Goal: Task Accomplishment & Management: Manage account settings

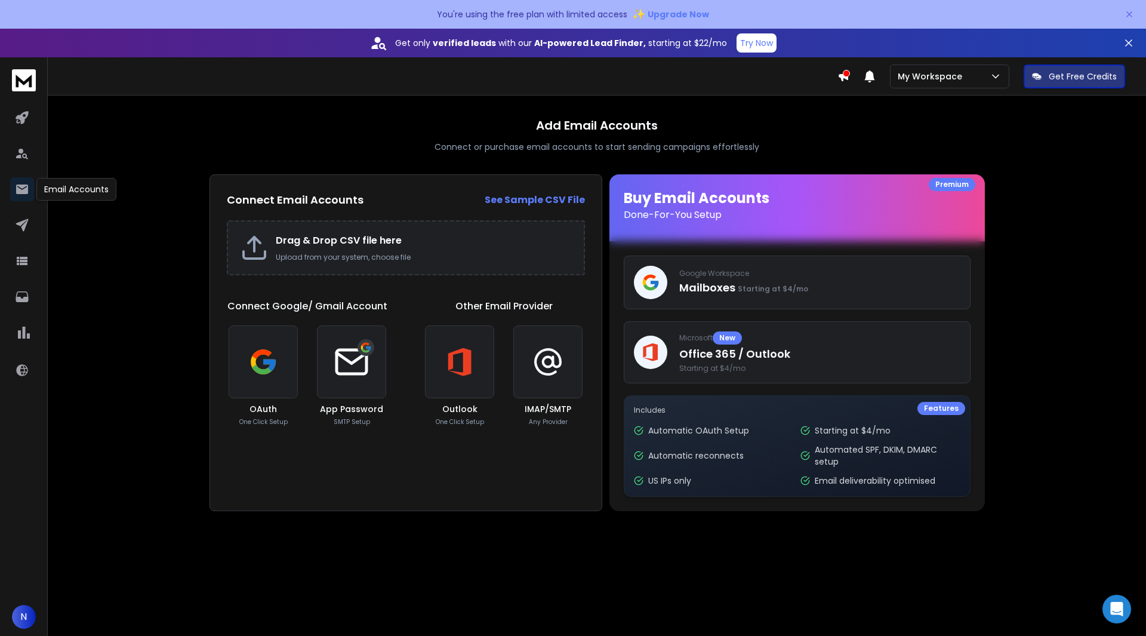
click at [15, 190] on icon at bounding box center [22, 189] width 14 height 14
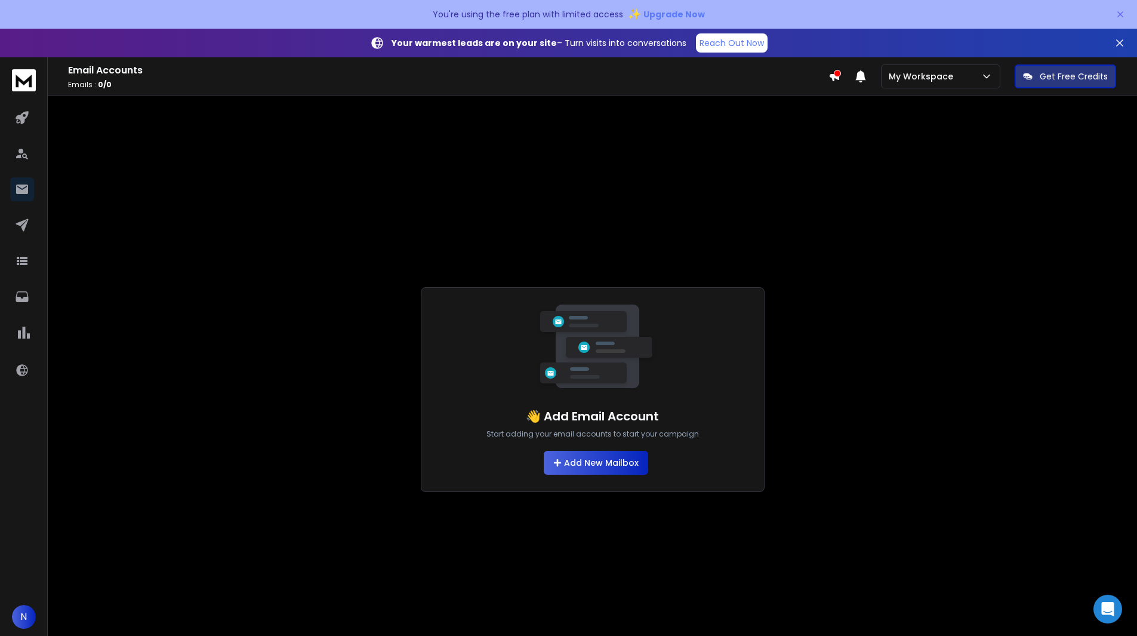
click at [634, 467] on button "Add New Mailbox" at bounding box center [596, 463] width 104 height 24
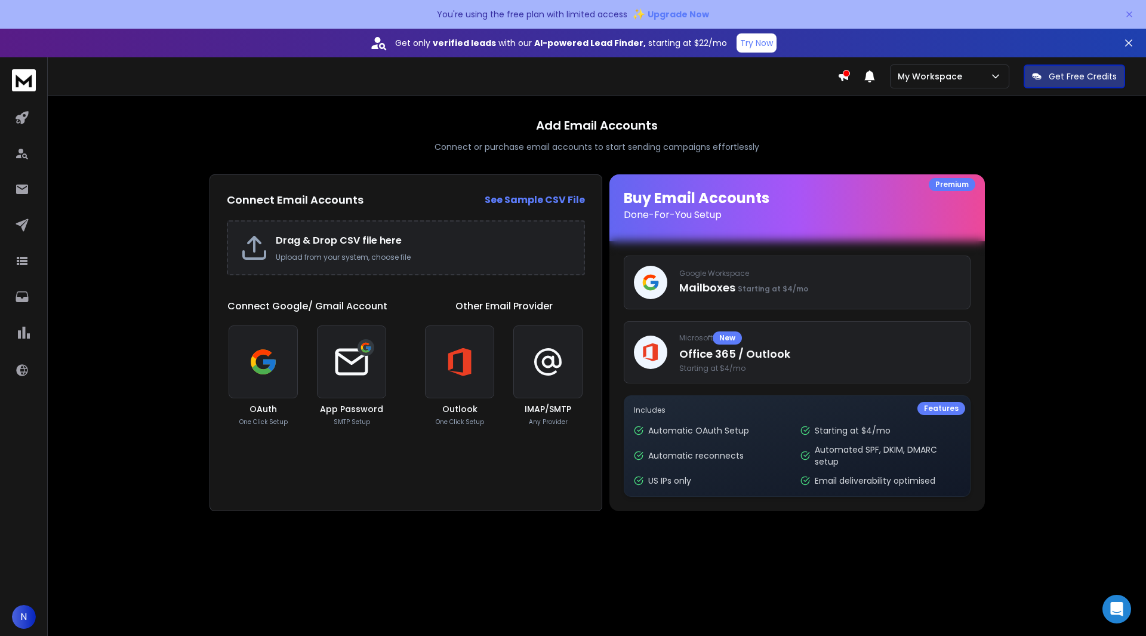
click at [276, 363] on icon at bounding box center [269, 365] width 13 height 12
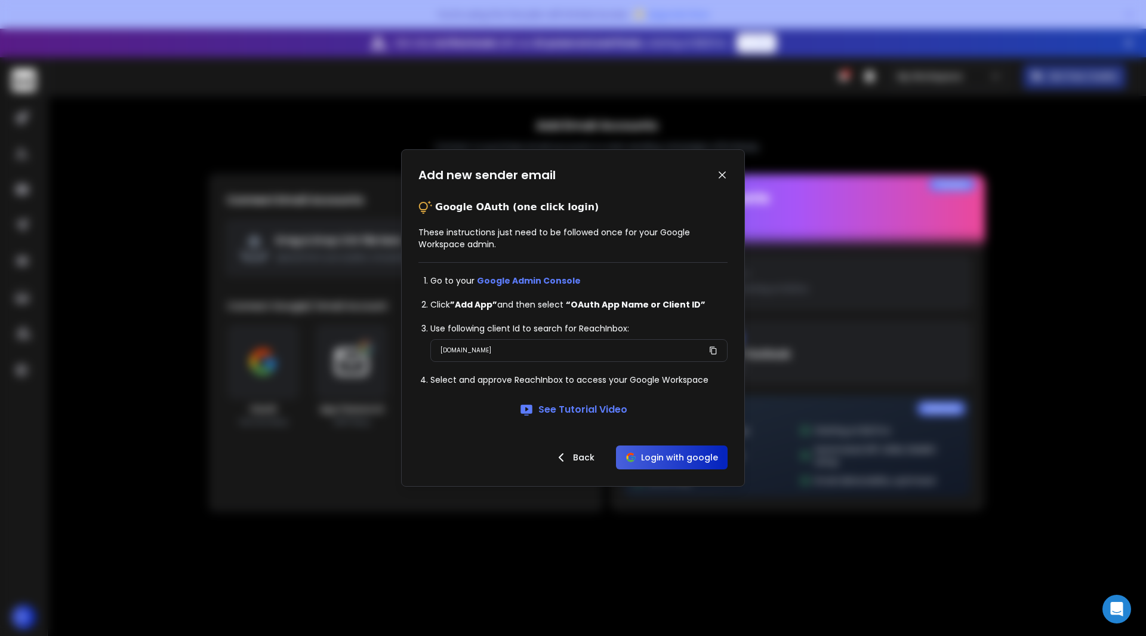
click at [692, 464] on button "Login with google" at bounding box center [672, 457] width 112 height 24
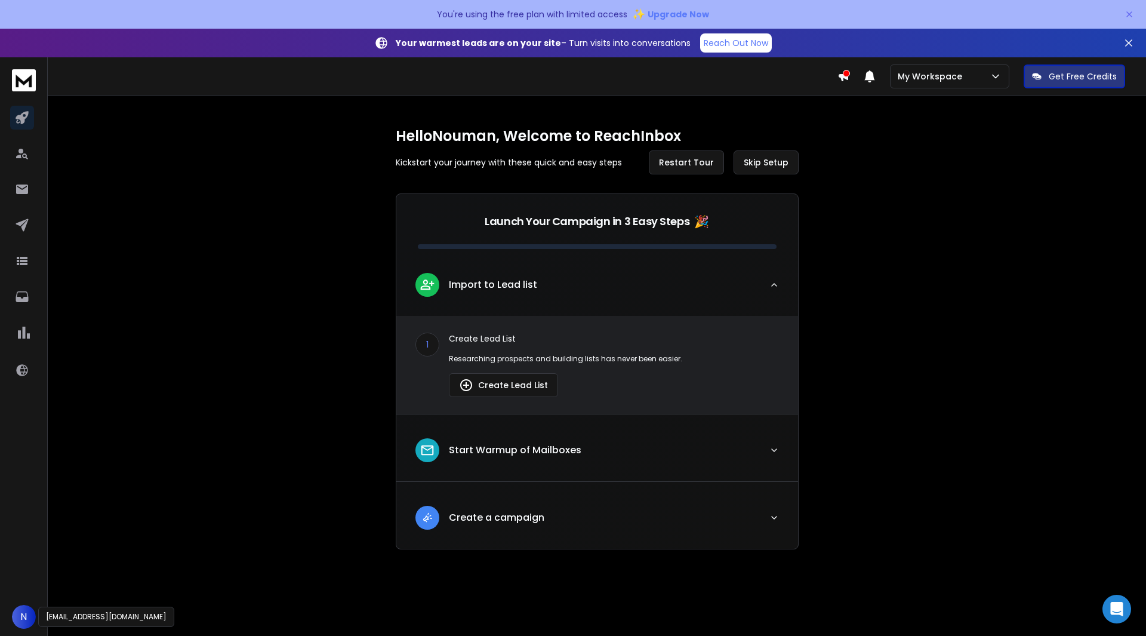
click at [21, 615] on span "N" at bounding box center [24, 617] width 24 height 24
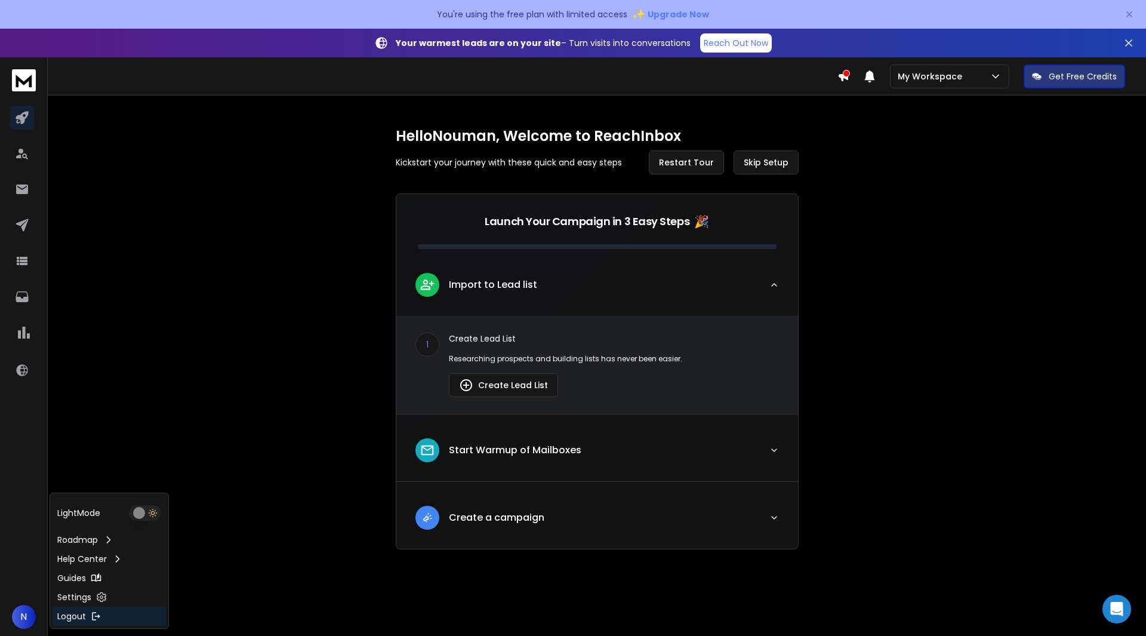
click at [97, 612] on icon at bounding box center [96, 616] width 11 height 11
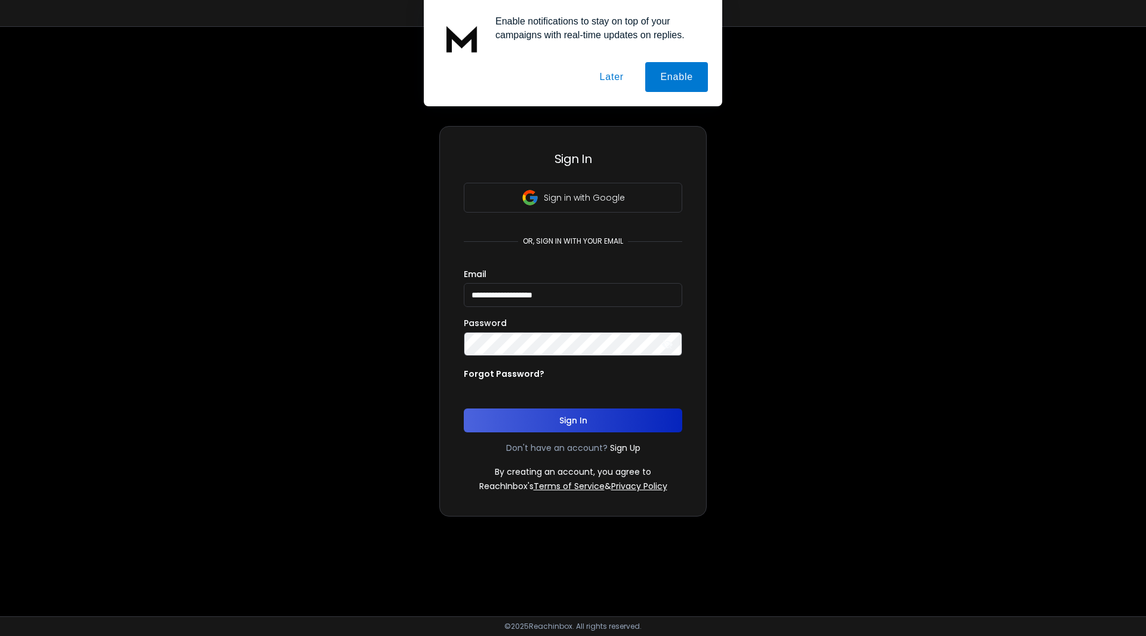
drag, startPoint x: 575, startPoint y: 300, endPoint x: 470, endPoint y: 300, distance: 105.1
click at [470, 300] on input "**********" at bounding box center [573, 295] width 218 height 24
paste input "**********"
type input "**********"
click at [623, 442] on link "Sign Up" at bounding box center [625, 448] width 30 height 12
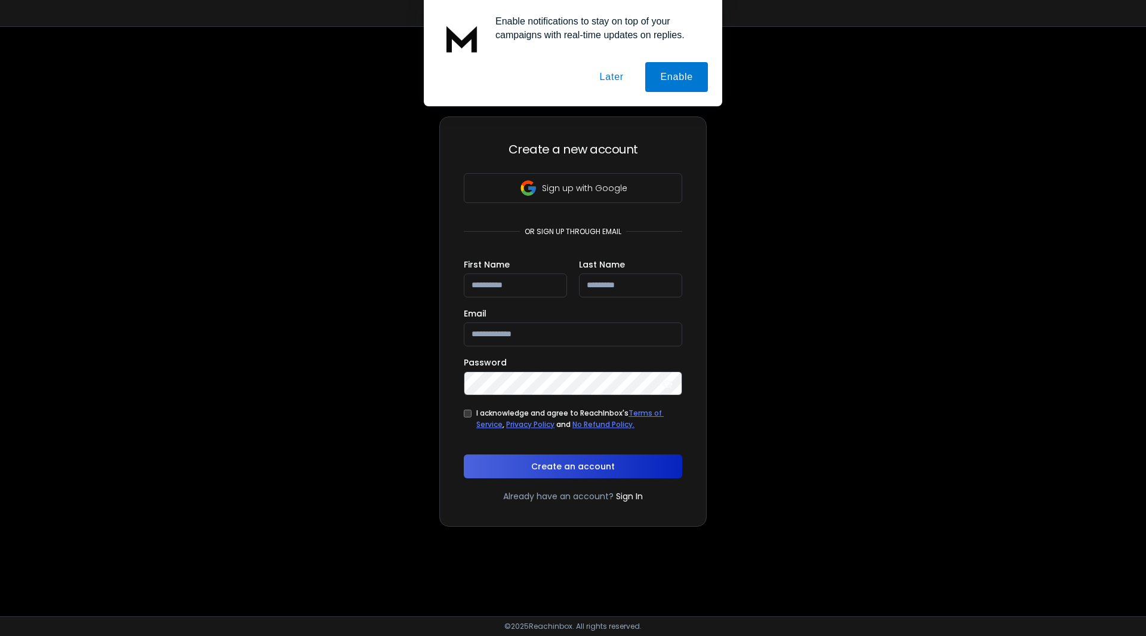
drag, startPoint x: 492, startPoint y: 281, endPoint x: 524, endPoint y: 283, distance: 31.7
click at [492, 281] on input "text" at bounding box center [515, 285] width 103 height 24
type input "*******"
click at [649, 281] on input "text" at bounding box center [630, 285] width 103 height 24
type input "****"
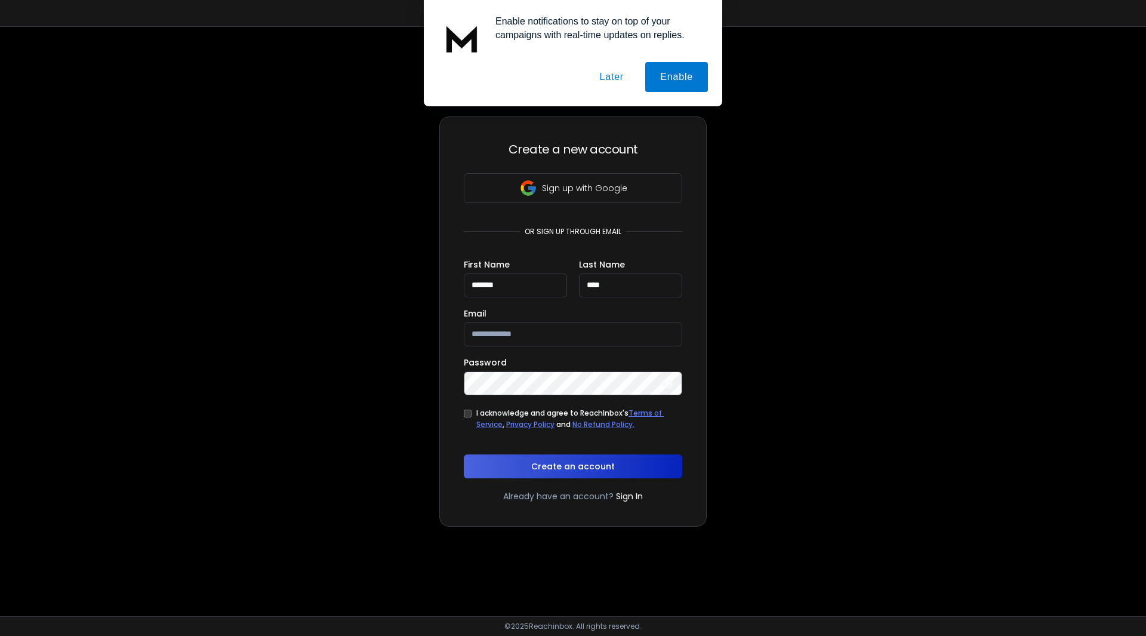
click at [522, 338] on input "email" at bounding box center [573, 334] width 218 height 24
paste input "**********"
type input "**********"
click at [555, 463] on button "Create an account" at bounding box center [573, 466] width 218 height 24
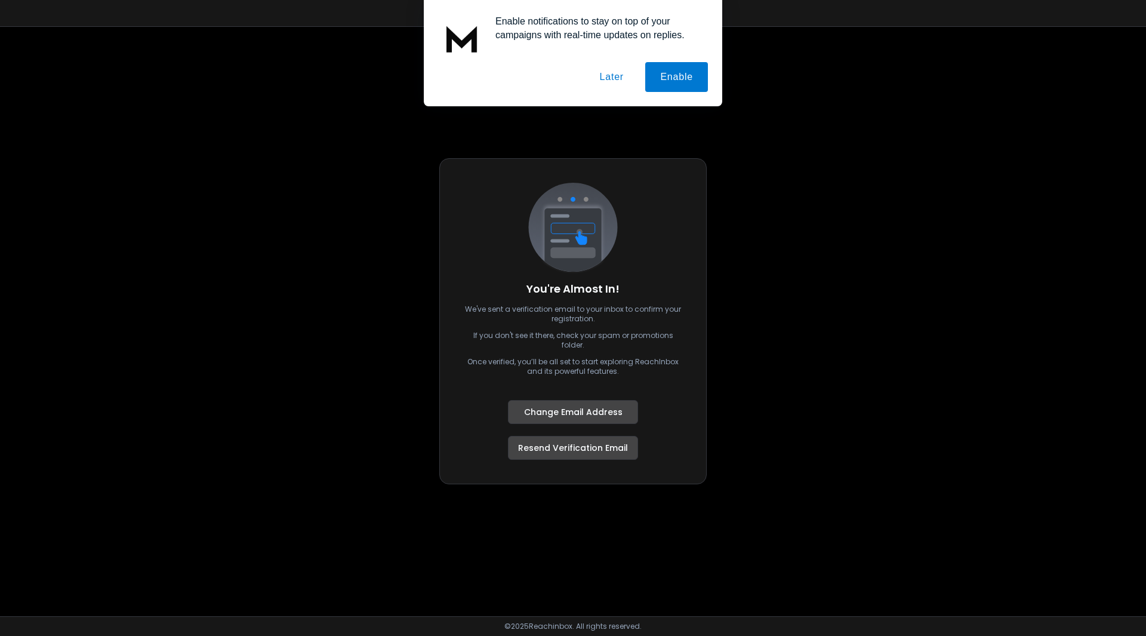
click at [614, 76] on button "Later" at bounding box center [611, 77] width 54 height 30
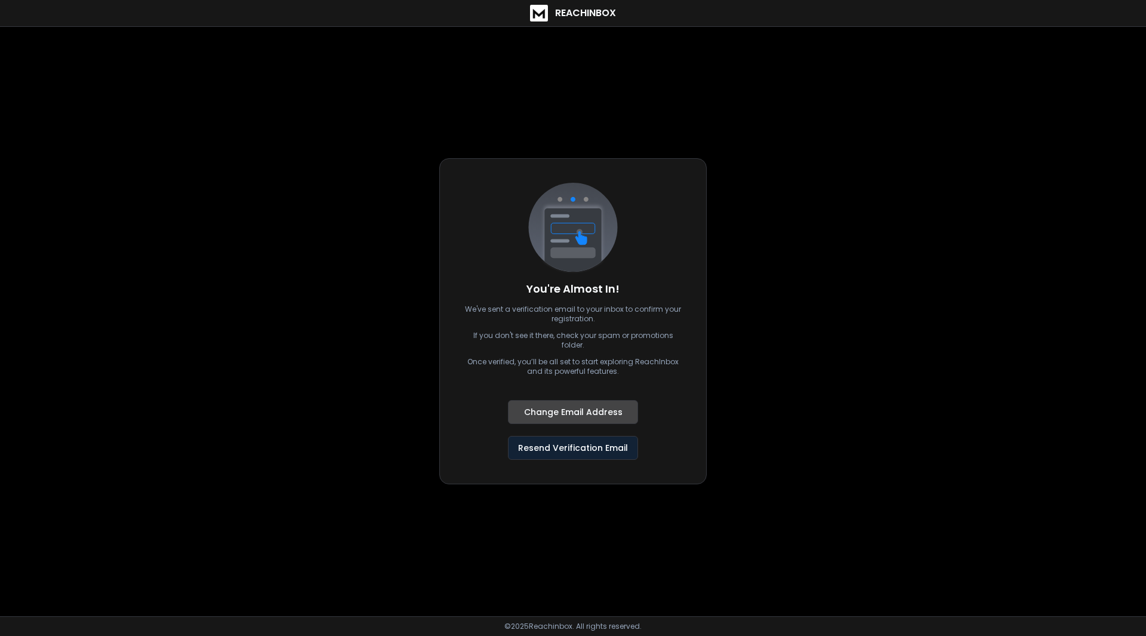
click at [565, 443] on button "Resend Verification Email" at bounding box center [573, 448] width 130 height 24
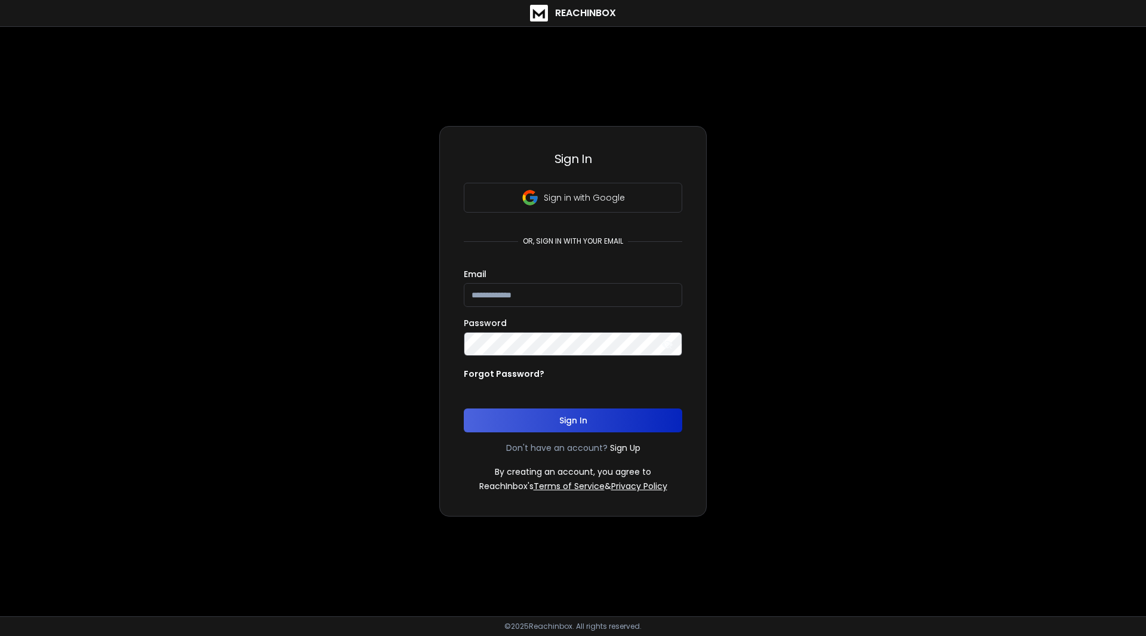
type input "**********"
click at [587, 420] on button "Sign In" at bounding box center [573, 420] width 218 height 24
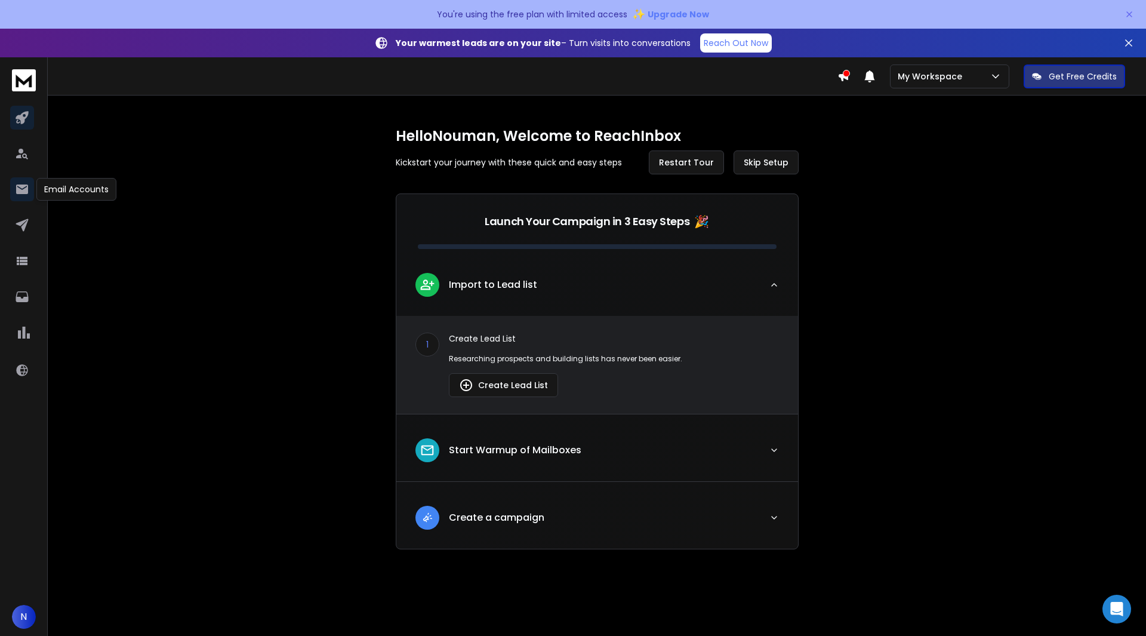
click at [21, 193] on icon at bounding box center [22, 189] width 12 height 10
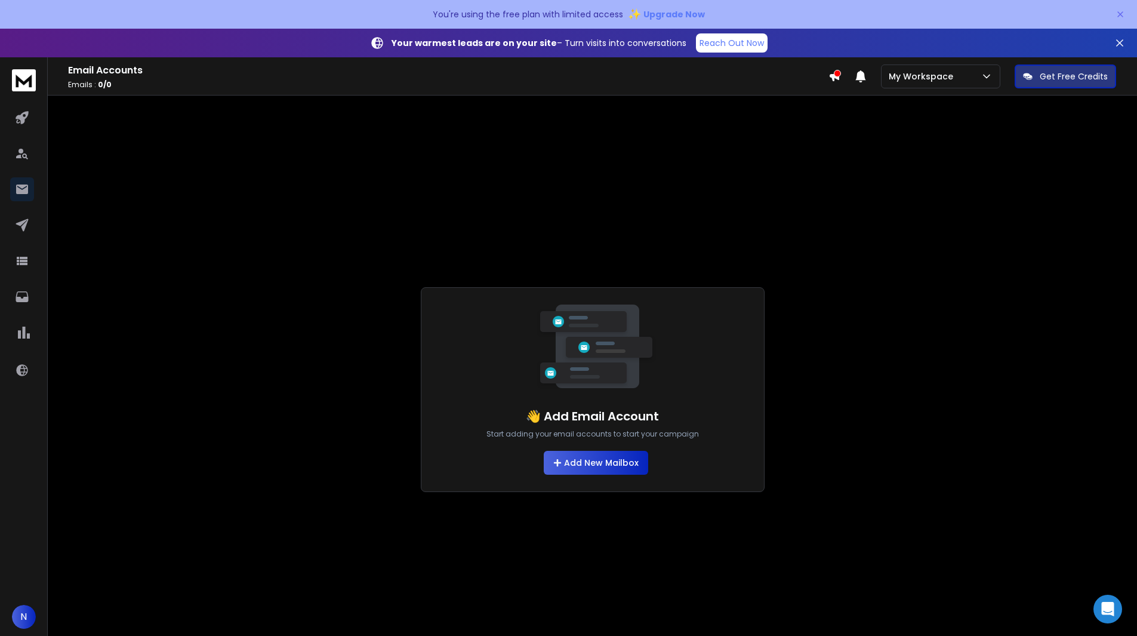
click at [615, 465] on button "Add New Mailbox" at bounding box center [596, 463] width 104 height 24
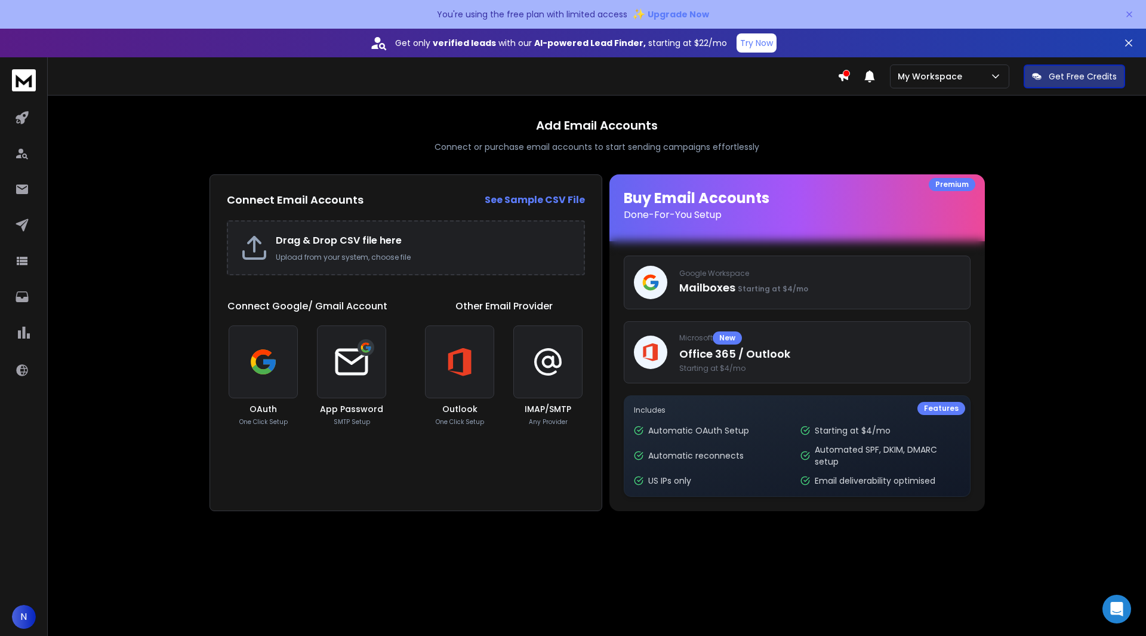
click at [273, 362] on icon at bounding box center [269, 365] width 13 height 12
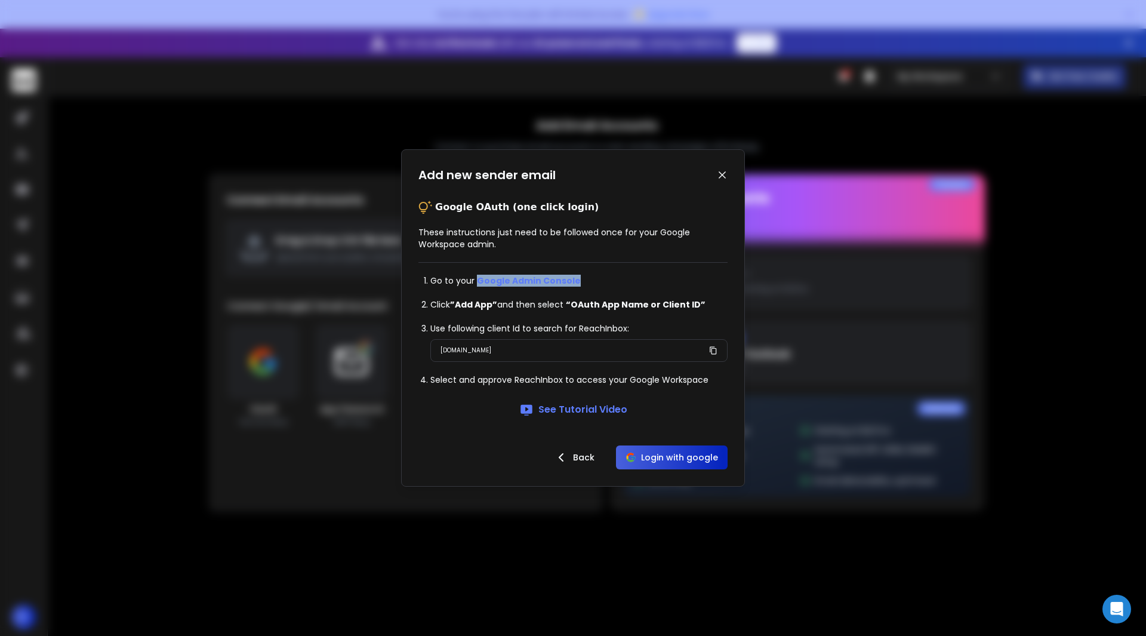
drag, startPoint x: 577, startPoint y: 278, endPoint x: 475, endPoint y: 283, distance: 102.2
click at [475, 283] on li "Go to your Google Admin Console" at bounding box center [578, 281] width 297 height 12
copy link "Google Admin Console"
click at [552, 281] on link "Google Admin Console" at bounding box center [529, 281] width 104 height 12
click at [628, 326] on li "Use following client Id to search for ReachInbox:" at bounding box center [578, 328] width 297 height 12
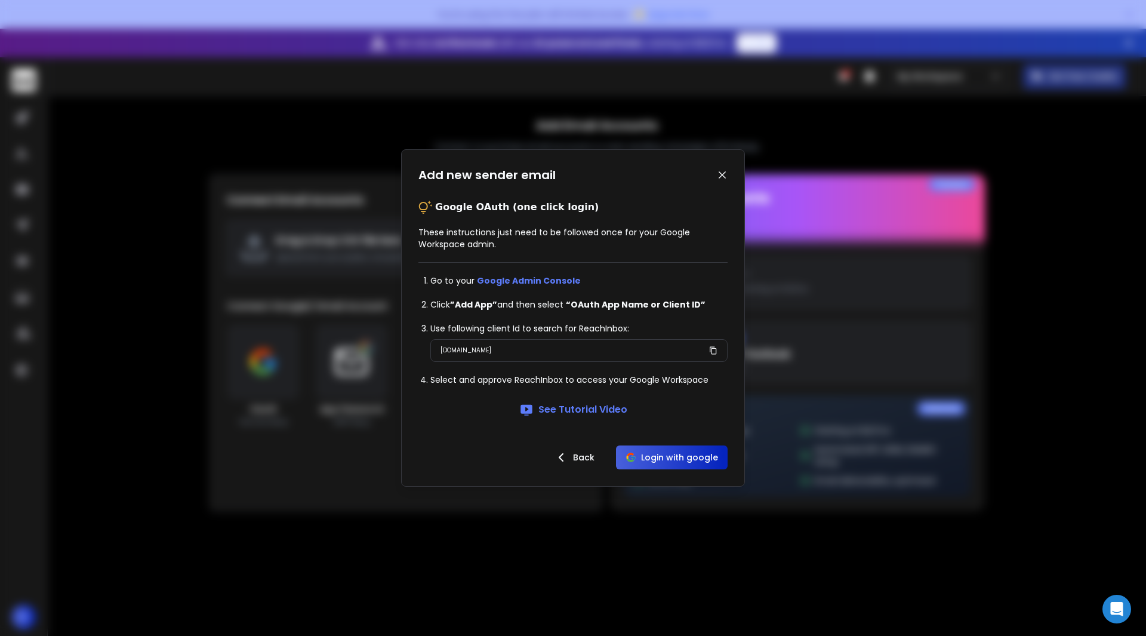
click at [565, 255] on div "Google OAuth (one click login) These instructions just need to be followed once…" at bounding box center [572, 334] width 309 height 269
drag, startPoint x: 576, startPoint y: 280, endPoint x: 478, endPoint y: 286, distance: 98.7
click at [478, 286] on li "Go to your Google Admin Console" at bounding box center [578, 281] width 297 height 12
click at [519, 319] on ul "Go to your Google Admin Console Click ”Add App” and then select “OAuth App Name…" at bounding box center [578, 330] width 297 height 111
click at [527, 278] on link "Google Admin Console" at bounding box center [529, 281] width 104 height 12
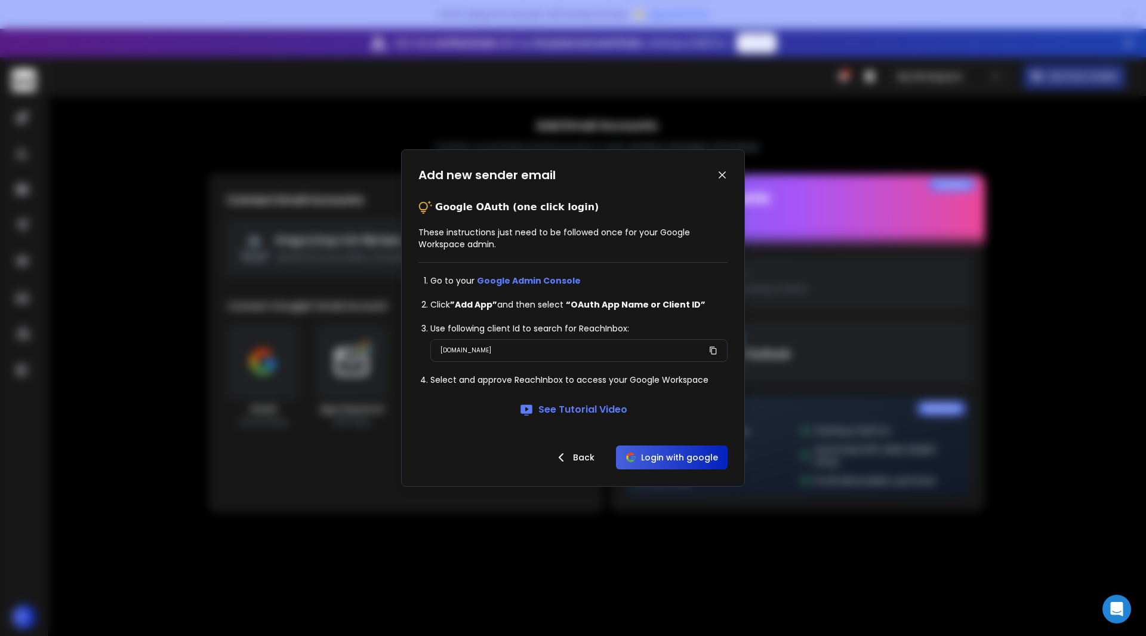
click at [723, 174] on icon at bounding box center [722, 174] width 7 height 7
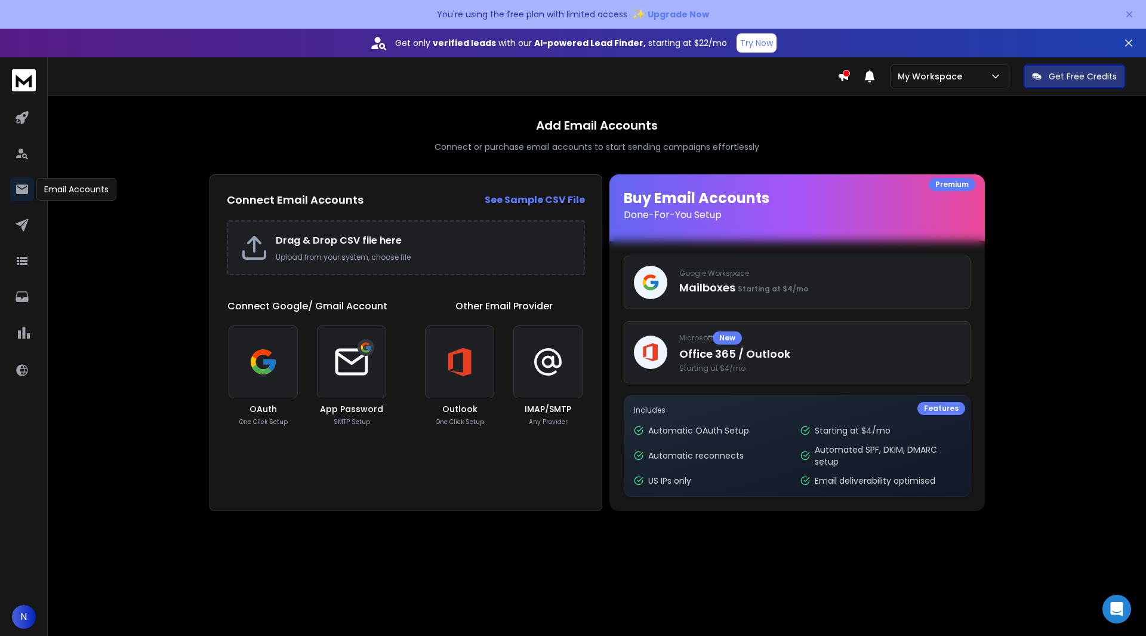
click at [26, 187] on icon at bounding box center [22, 189] width 12 height 10
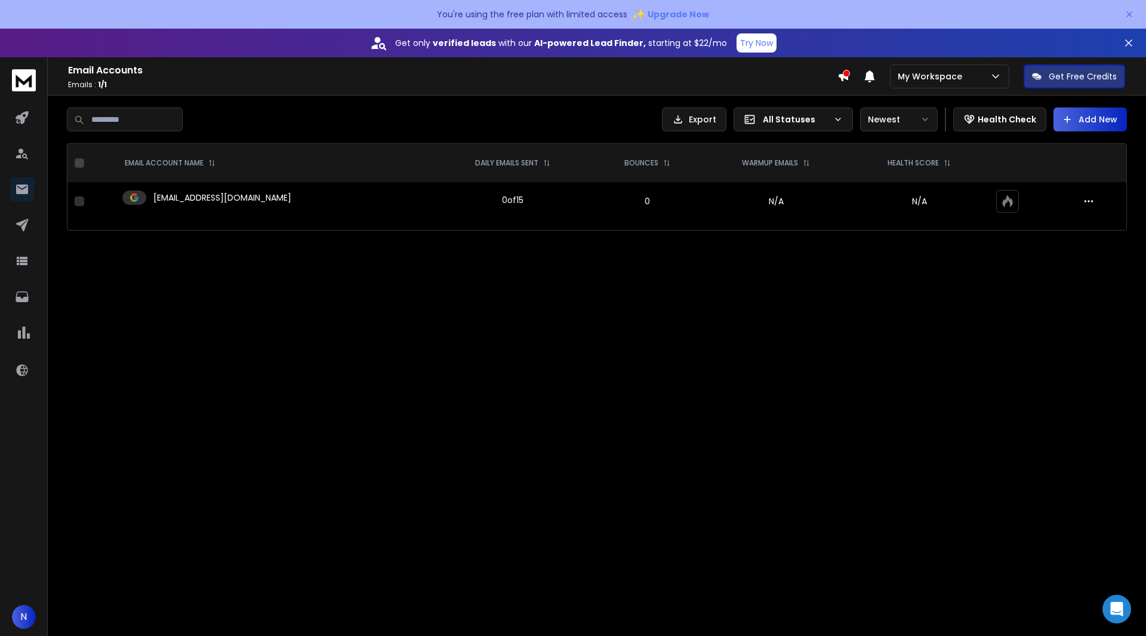
click at [552, 299] on div "You're using the free plan with limited access ✨ Upgrade Now Get only verified …" at bounding box center [573, 318] width 1146 height 636
click at [846, 359] on div "You're using the free plan with limited access ✨ Upgrade Now Get only verified …" at bounding box center [573, 318] width 1146 height 636
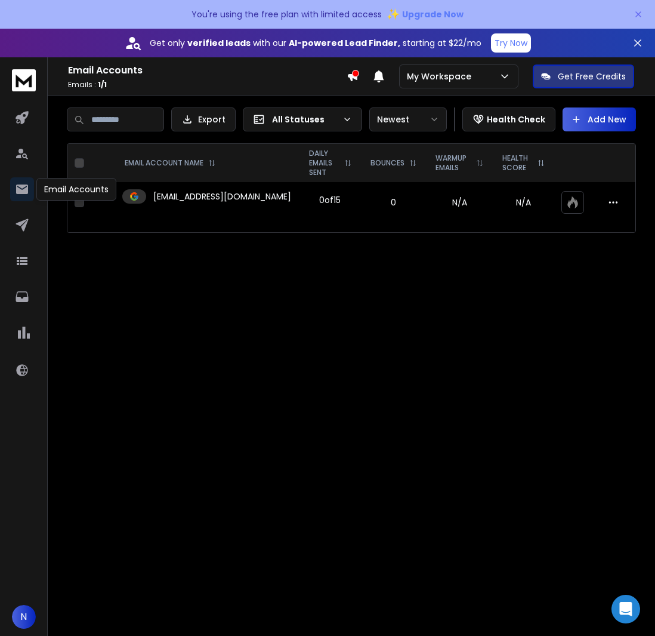
click at [20, 189] on icon at bounding box center [22, 189] width 12 height 10
click at [21, 93] on div at bounding box center [23, 228] width 27 height 318
click at [21, 87] on img at bounding box center [24, 80] width 24 height 22
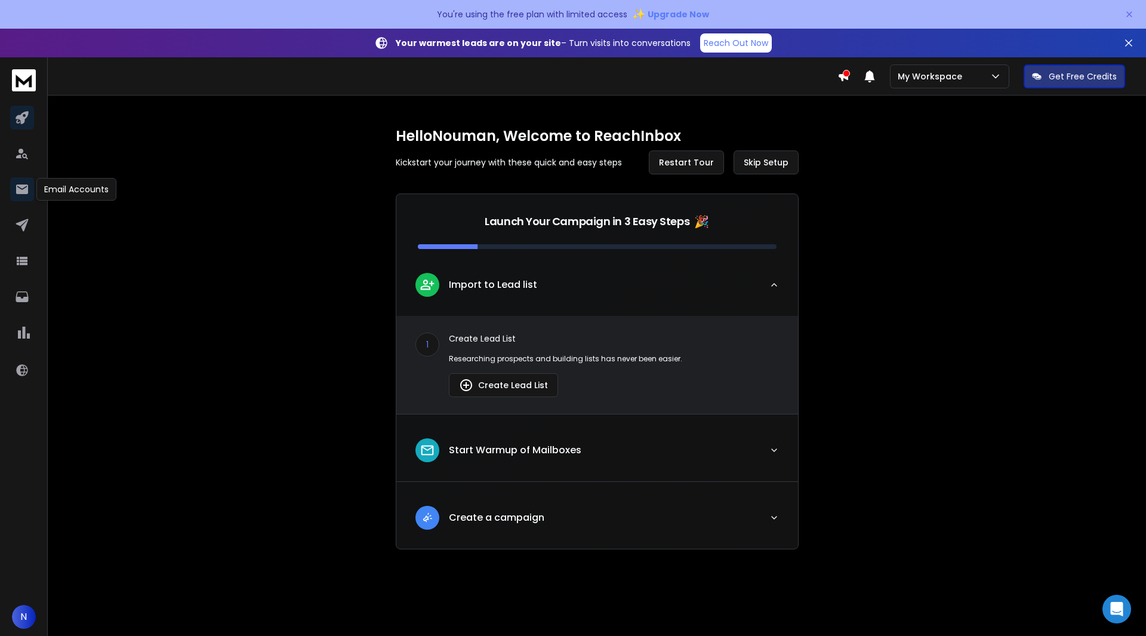
click at [27, 188] on icon at bounding box center [22, 189] width 12 height 10
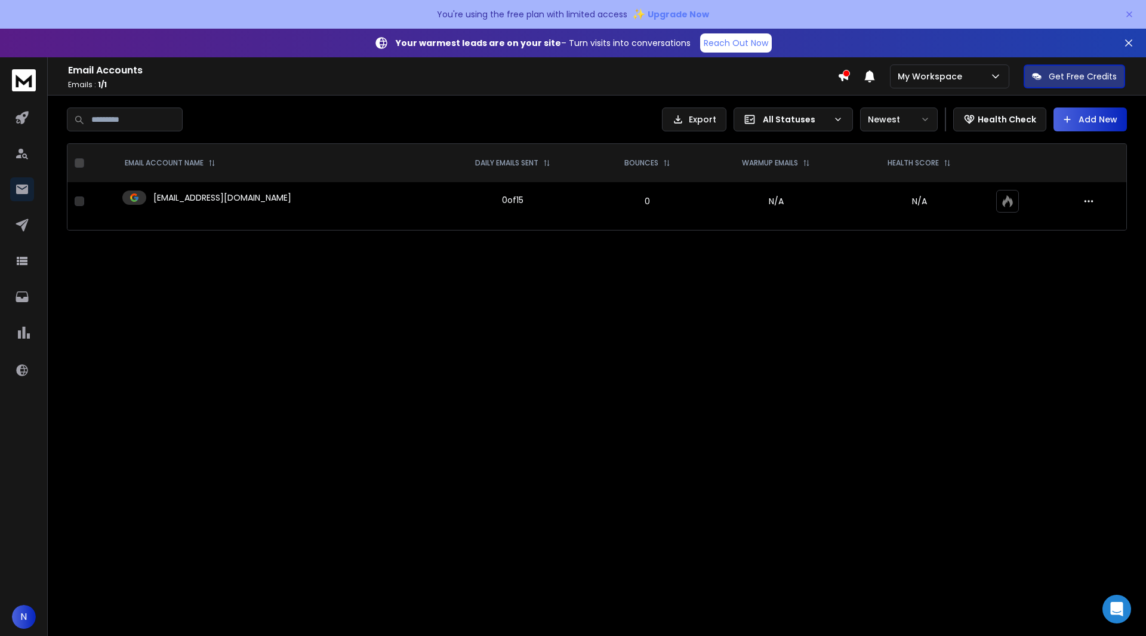
click at [409, 321] on div "You're using the free plan with limited access ✨ Upgrade Now Your warmest leads…" at bounding box center [573, 318] width 1146 height 636
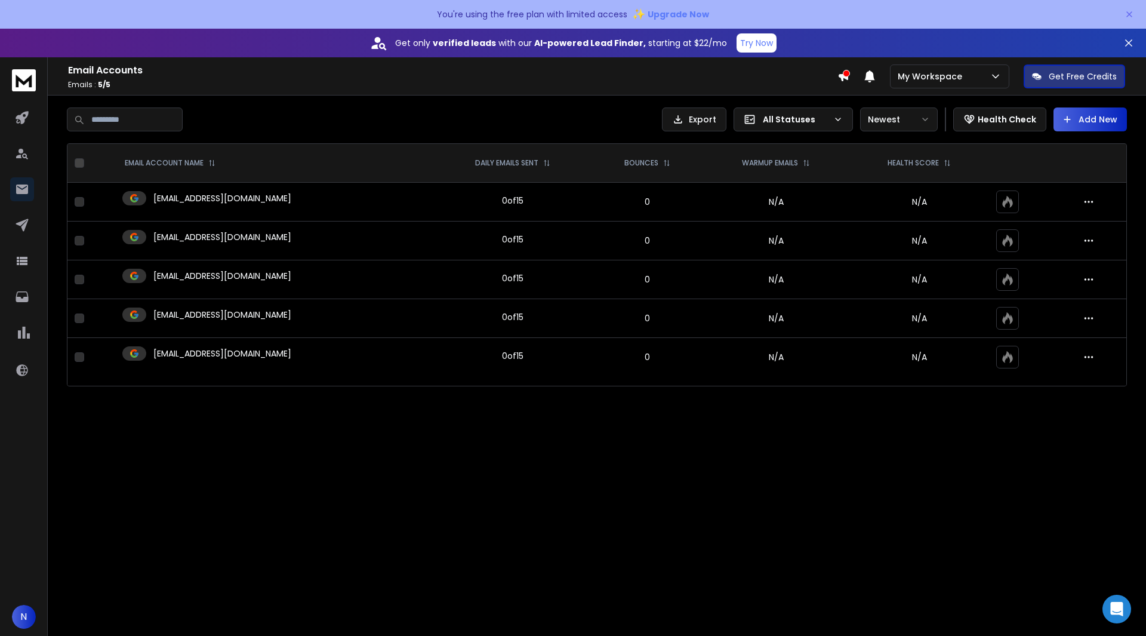
click at [313, 479] on div "You're using the free plan with limited access ✨ Upgrade Now Get only verified …" at bounding box center [573, 318] width 1146 height 636
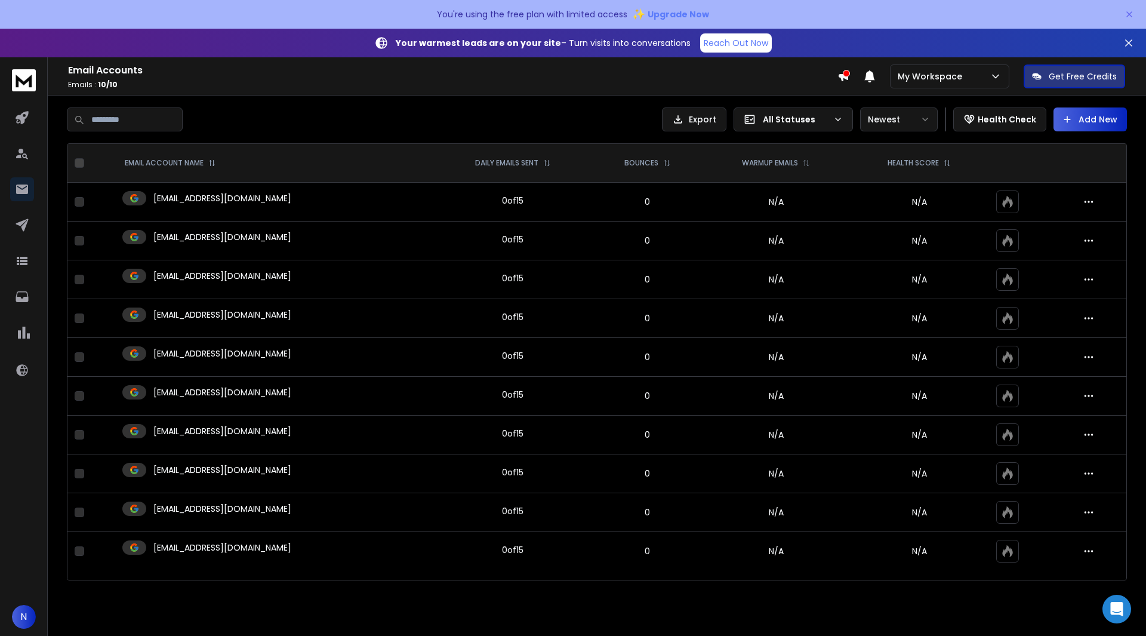
click at [278, 600] on div "You're using the free plan with limited access ✨ Upgrade Now Your warmest leads…" at bounding box center [573, 318] width 1146 height 636
